Goal: Navigation & Orientation: Find specific page/section

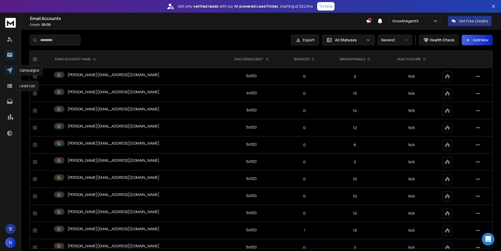
click at [12, 69] on icon at bounding box center [10, 70] width 6 height 6
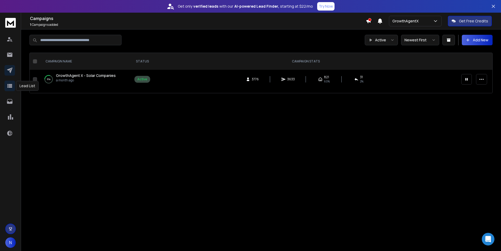
click at [8, 87] on icon at bounding box center [10, 86] width 6 height 6
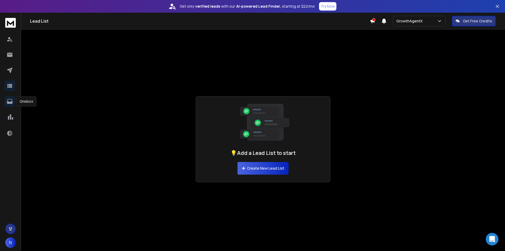
click at [11, 101] on icon at bounding box center [10, 101] width 6 height 6
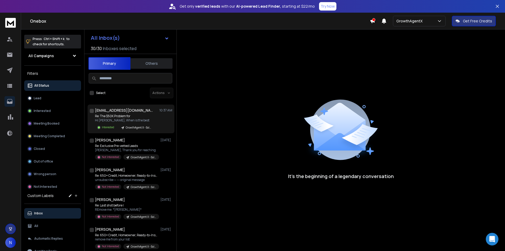
click at [138, 115] on p "Re: The $50K Problem for" at bounding box center [124, 116] width 59 height 4
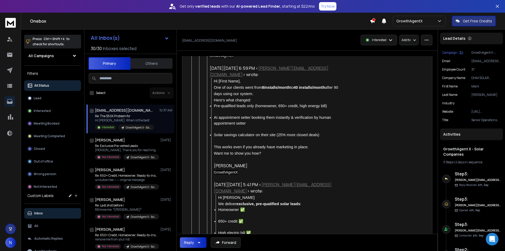
scroll to position [408, 0]
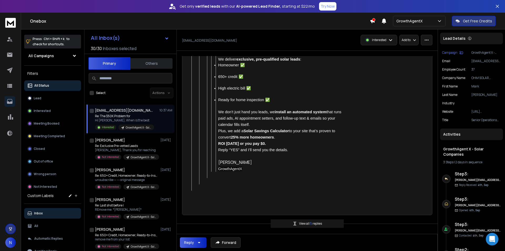
click at [315, 221] on p "View all 5 replies" at bounding box center [310, 223] width 23 height 4
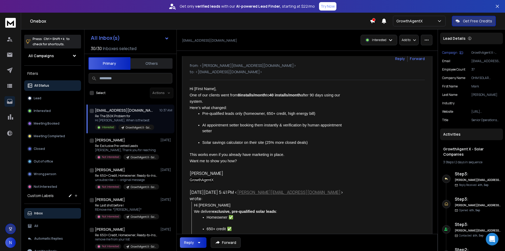
scroll to position [2065, 0]
